Goal: Task Accomplishment & Management: Use online tool/utility

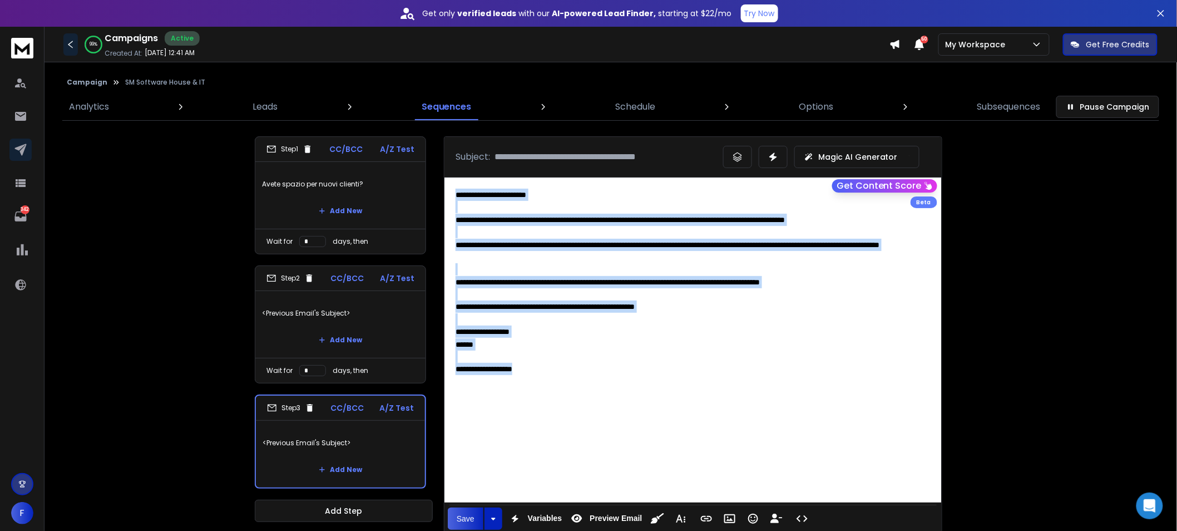
click at [69, 48] on icon at bounding box center [71, 45] width 10 height 10
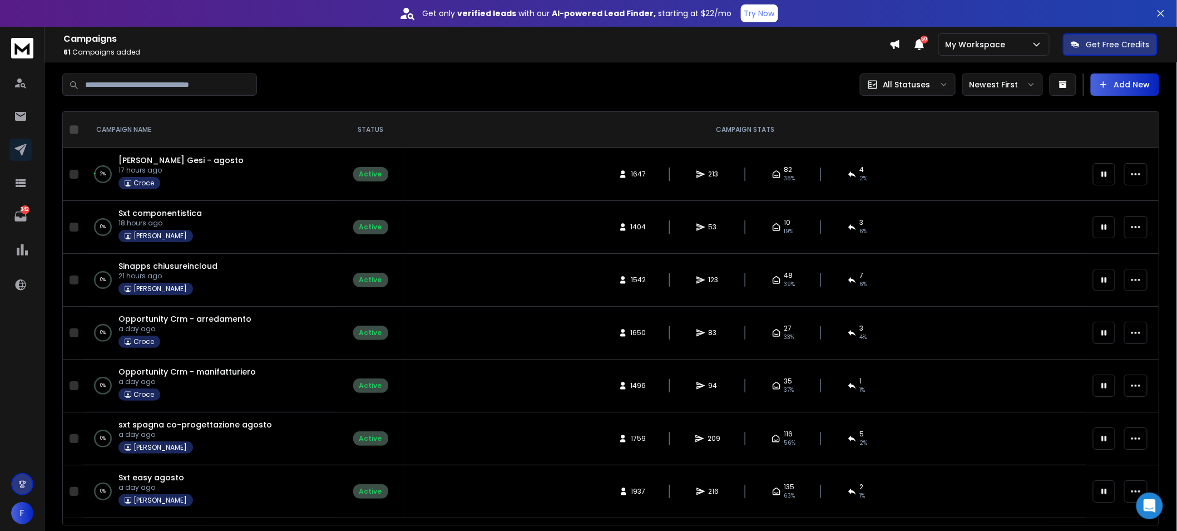
drag, startPoint x: 148, startPoint y: 103, endPoint x: 143, endPoint y: 95, distance: 9.3
click at [149, 103] on div "Campaigns 61 Campaigns Added All Statuses Newest First Add New CAMPAIGN NAME ST…" at bounding box center [610, 299] width 1097 height 452
click at [141, 95] on input at bounding box center [159, 84] width 195 height 22
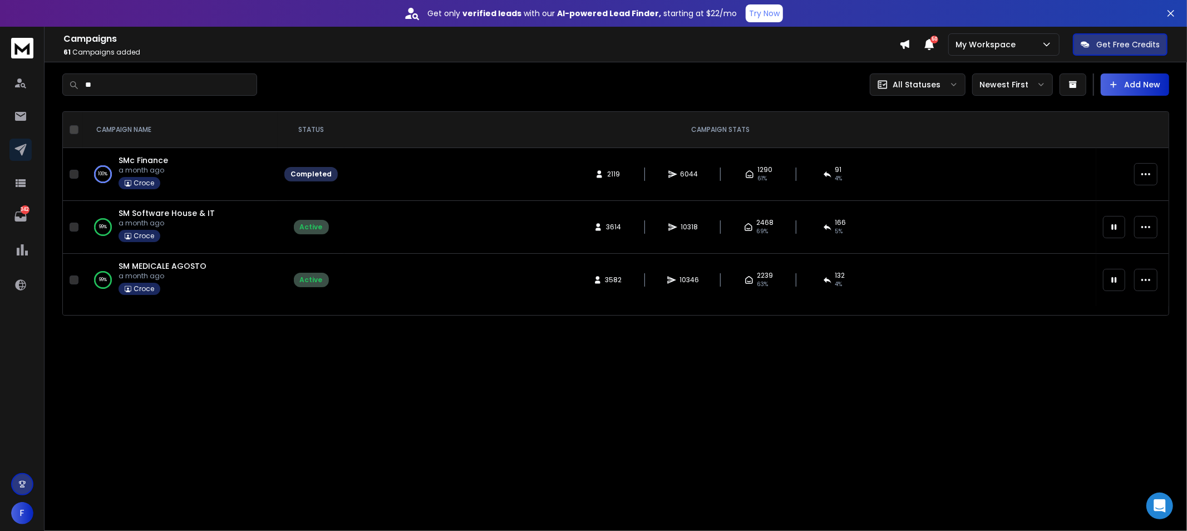
type input "**"
click at [517, 284] on div "3582 10346 2239 63 % 132 4 %" at bounding box center [720, 280] width 738 height 18
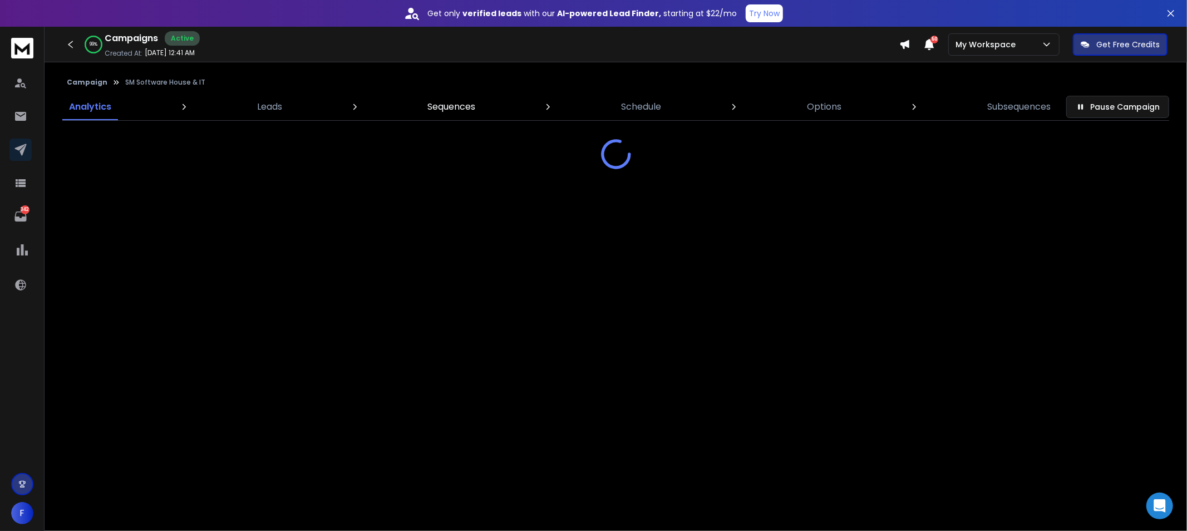
click at [433, 106] on p "Sequences" at bounding box center [452, 106] width 48 height 13
